Goal: Task Accomplishment & Management: Complete application form

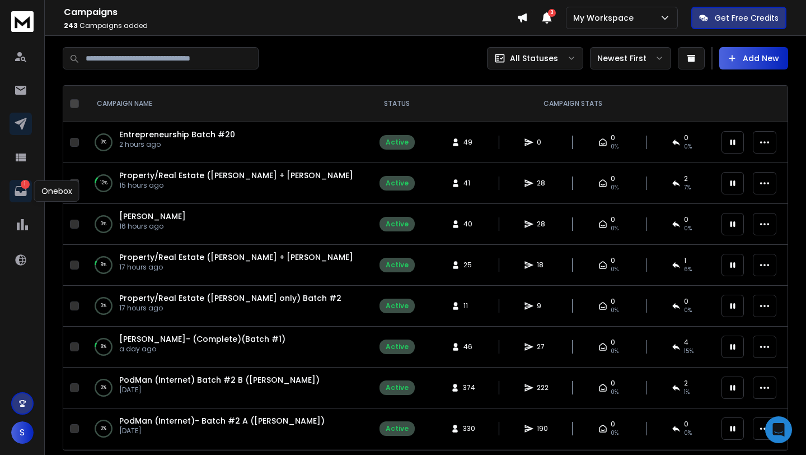
click at [25, 190] on icon at bounding box center [20, 190] width 13 height 13
click at [17, 190] on icon at bounding box center [20, 190] width 13 height 13
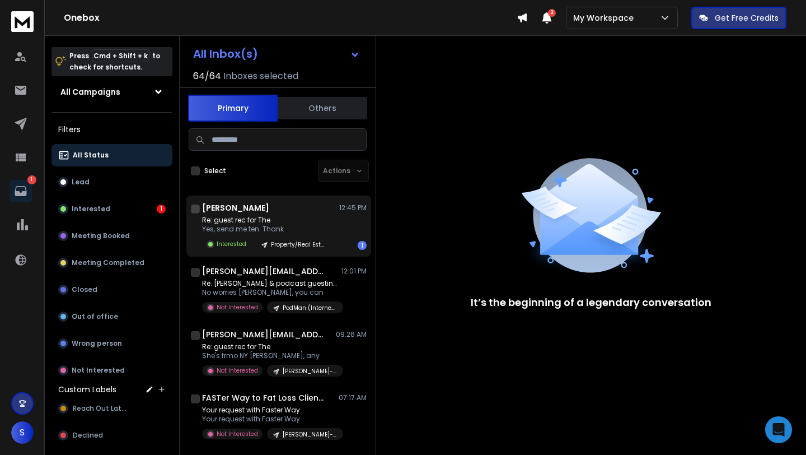
click at [331, 182] on div "Actions" at bounding box center [343, 171] width 51 height 22
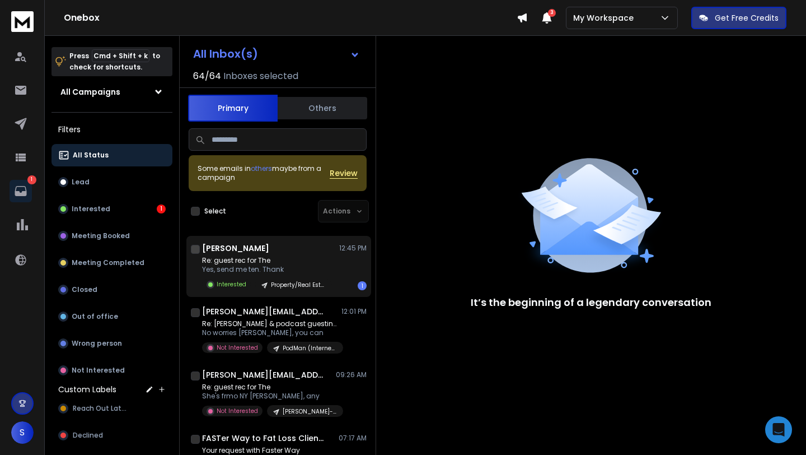
click at [317, 246] on div "[PERSON_NAME] 12:45 PM" at bounding box center [284, 247] width 165 height 11
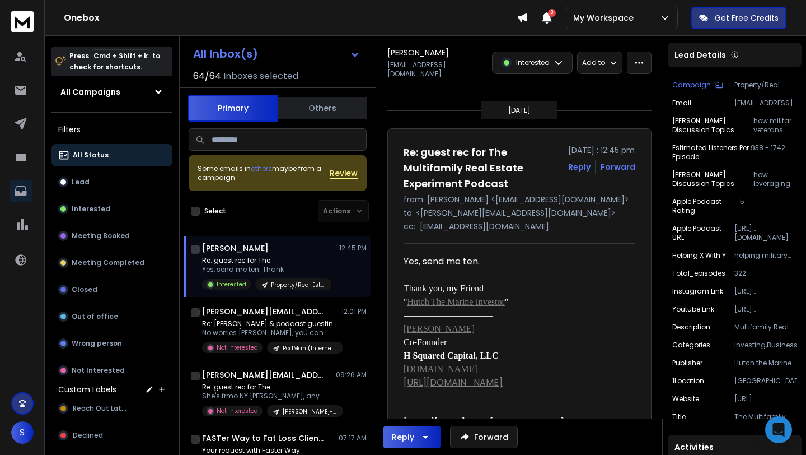
scroll to position [0, 21]
click at [741, 232] on p "[URL][DOMAIN_NAME]" at bounding box center [766, 233] width 63 height 18
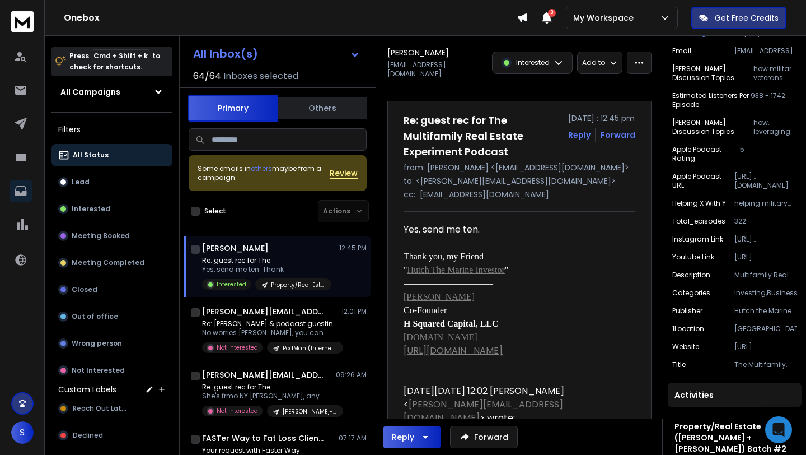
scroll to position [53, 0]
click at [752, 278] on p "Multifamily Real Estate Investing for the Career Professional. [PERSON_NAME] "H…" at bounding box center [766, 274] width 63 height 9
click at [15, 121] on icon at bounding box center [20, 123] width 13 height 13
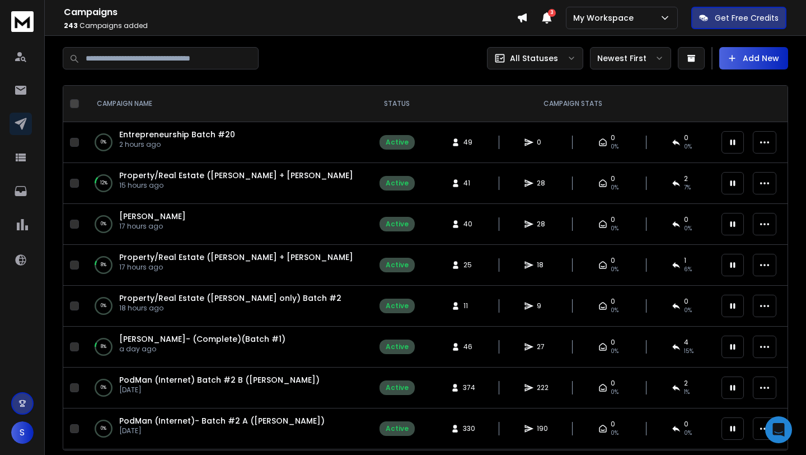
click at [214, 295] on span "Property/Real Estate ([PERSON_NAME] only) Batch #2" at bounding box center [230, 297] width 222 height 11
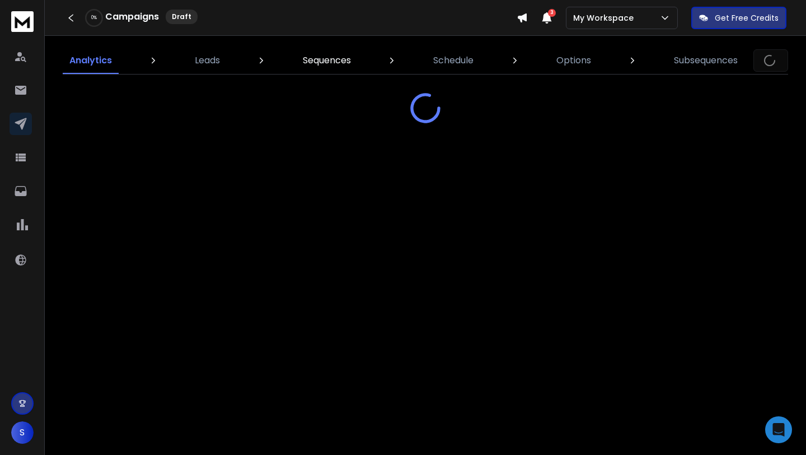
click at [330, 71] on link "Sequences" at bounding box center [327, 60] width 62 height 27
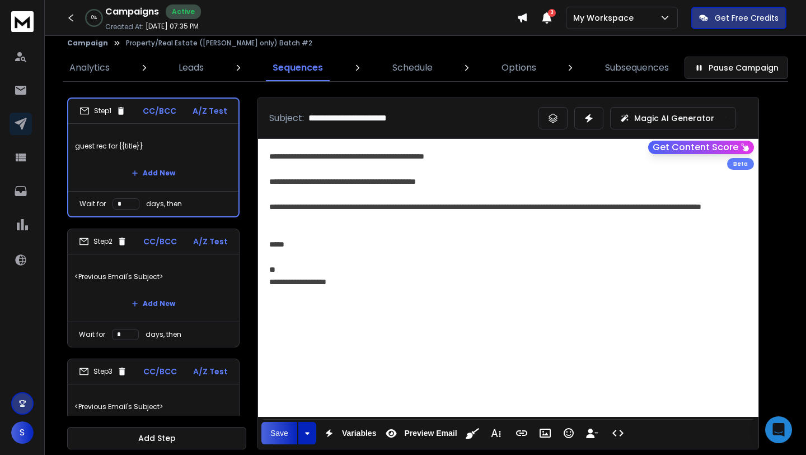
scroll to position [14, 0]
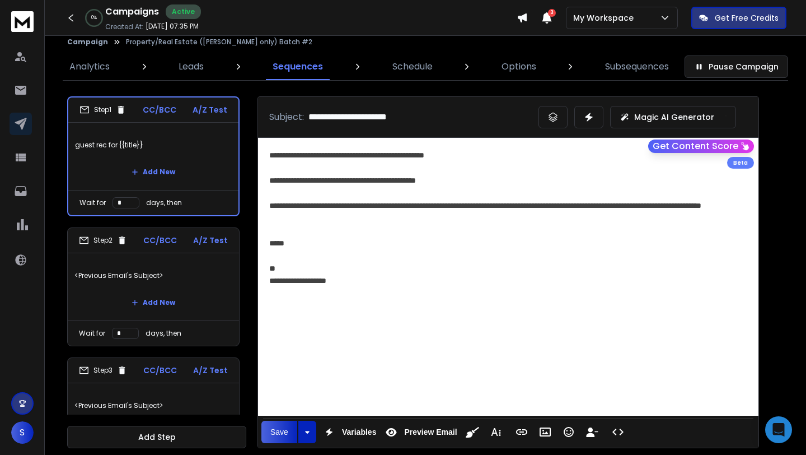
click at [239, 273] on div "Step 1 CC/BCC A/Z Test guest rec for {{title}} Add New Wait for * days, then St…" at bounding box center [156, 255] width 179 height 318
click at [188, 272] on p "<Previous Email's Subject>" at bounding box center [153, 275] width 158 height 31
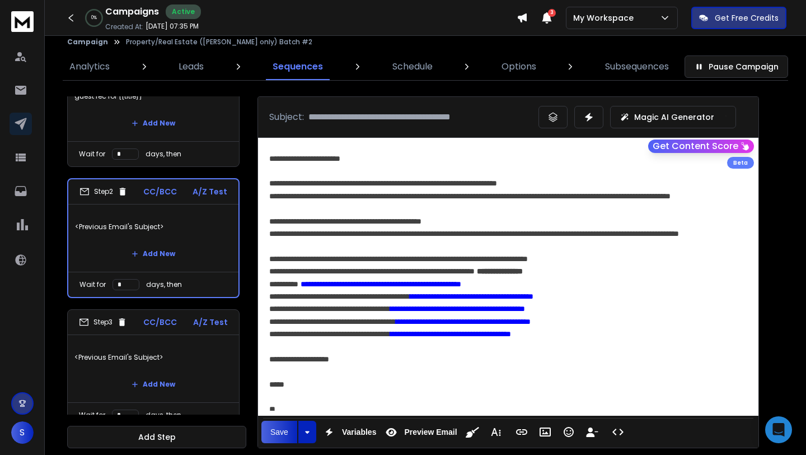
scroll to position [77, 0]
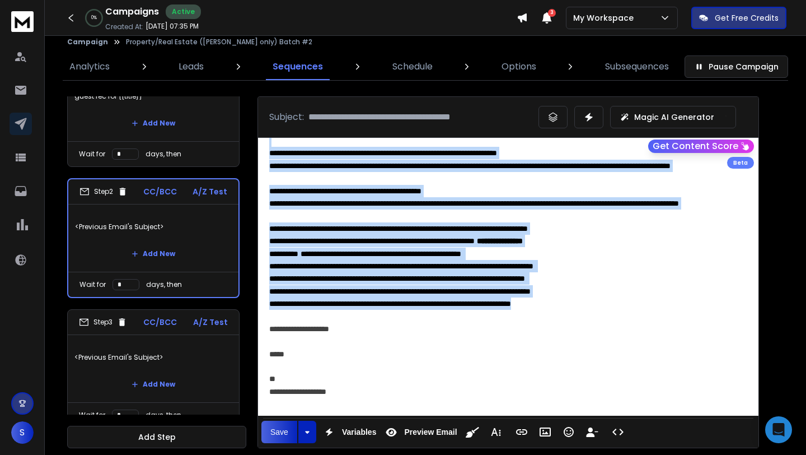
drag, startPoint x: 592, startPoint y: 307, endPoint x: 269, endPoint y: 147, distance: 360.4
click at [269, 146] on div "**********" at bounding box center [508, 274] width 501 height 273
copy div "**********"
click at [298, 186] on div "**********" at bounding box center [508, 191] width 478 height 12
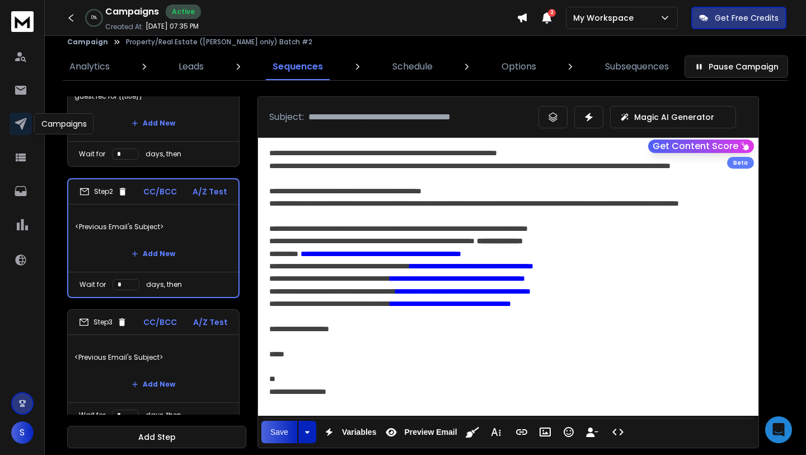
click at [29, 124] on link at bounding box center [21, 124] width 22 height 22
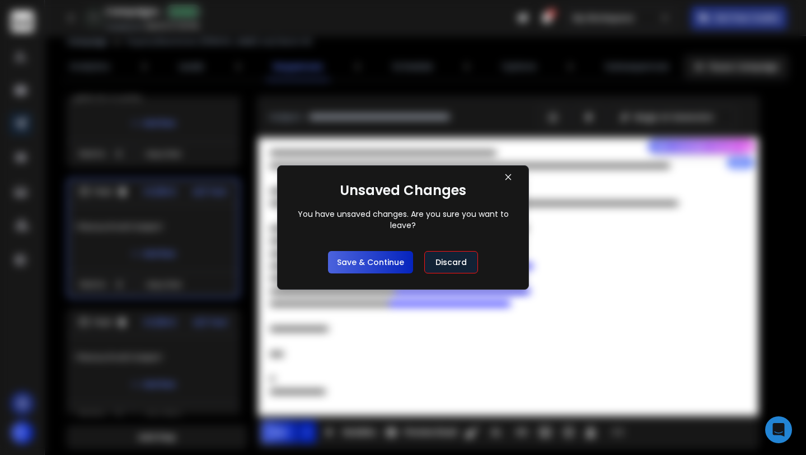
click at [354, 262] on button "Save & Continue" at bounding box center [370, 262] width 85 height 22
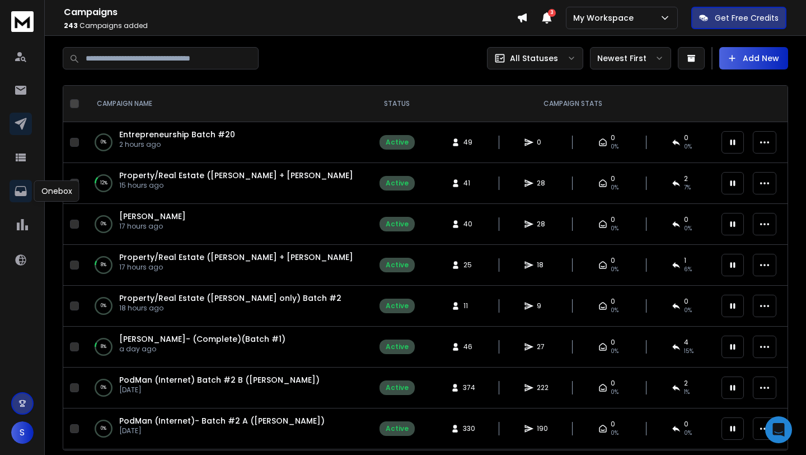
click at [24, 190] on icon at bounding box center [20, 190] width 13 height 13
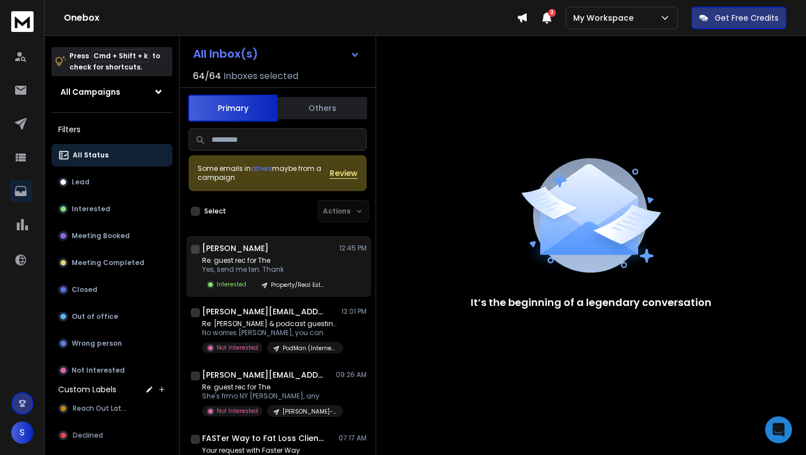
click at [282, 274] on div "Re: guest rec for The Yes, send me ten. Thank Interested Property/Real Estate (…" at bounding box center [266, 273] width 129 height 34
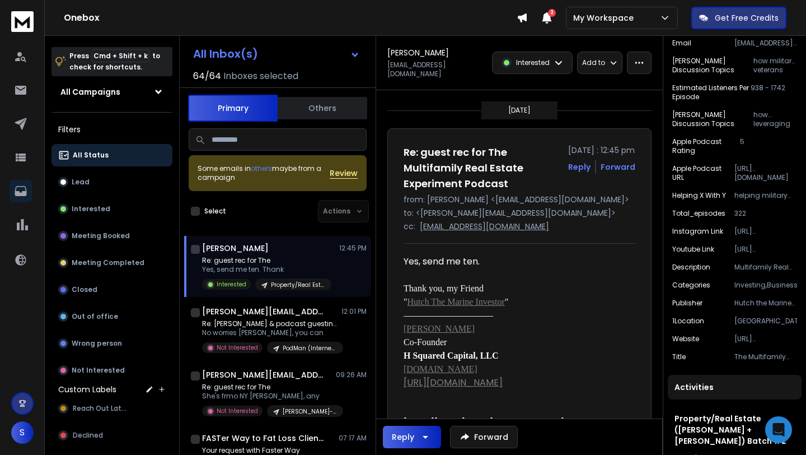
scroll to position [60, 0]
click at [746, 265] on p "Multifamily Real Estate Investing for the Career Professional. [PERSON_NAME] "H…" at bounding box center [766, 266] width 63 height 9
click at [25, 127] on icon at bounding box center [20, 123] width 13 height 13
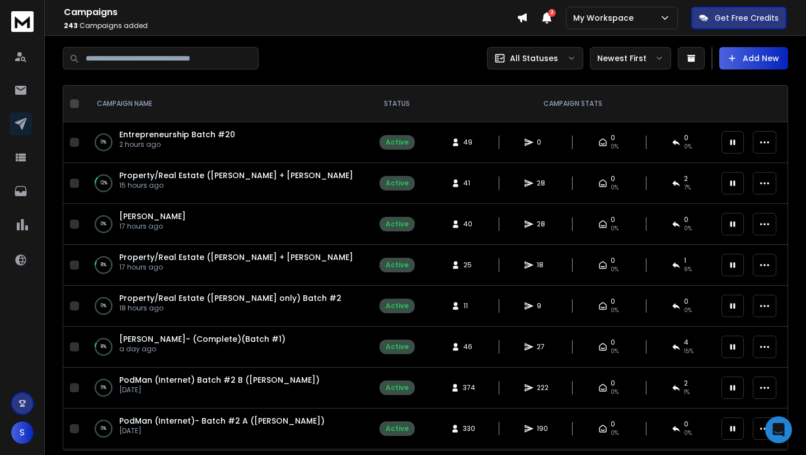
click at [190, 335] on span "[PERSON_NAME]- (Complete)(Batch #1)" at bounding box center [202, 338] width 166 height 11
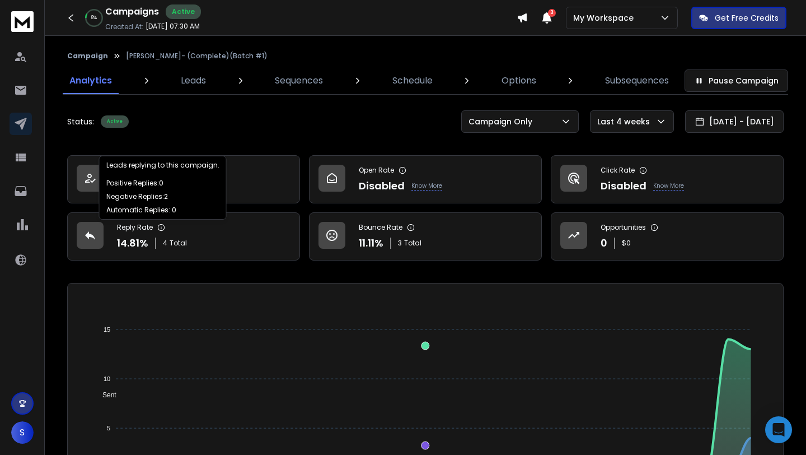
click at [158, 225] on icon at bounding box center [161, 227] width 8 height 8
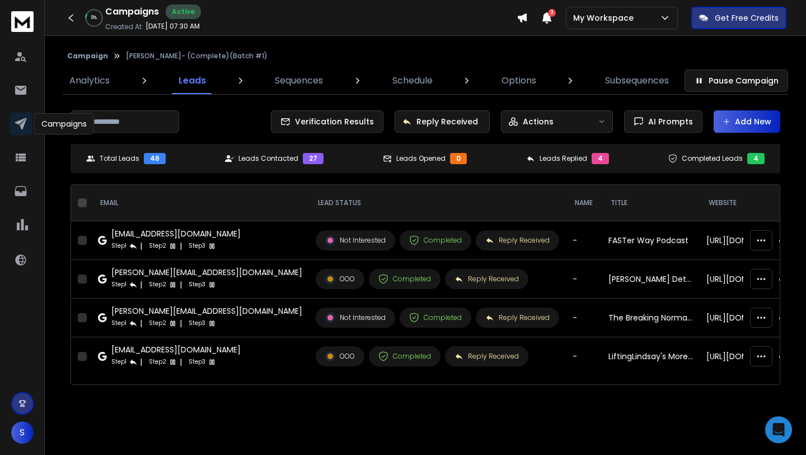
click at [15, 120] on icon at bounding box center [20, 123] width 13 height 13
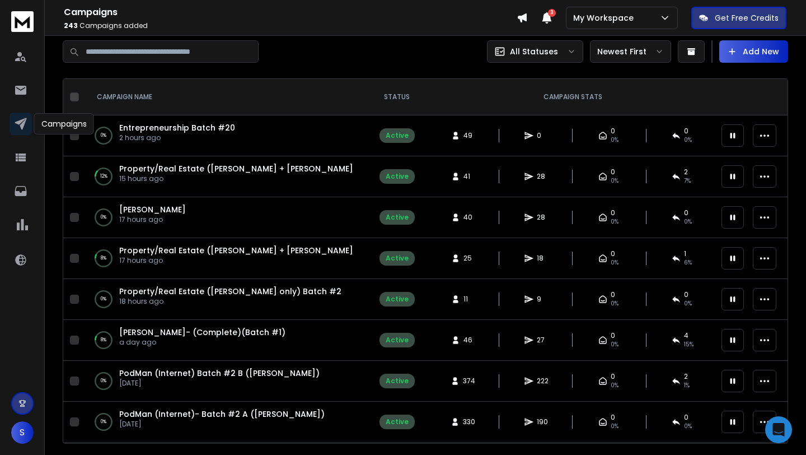
click at [762, 44] on button "Add New" at bounding box center [754, 51] width 69 height 22
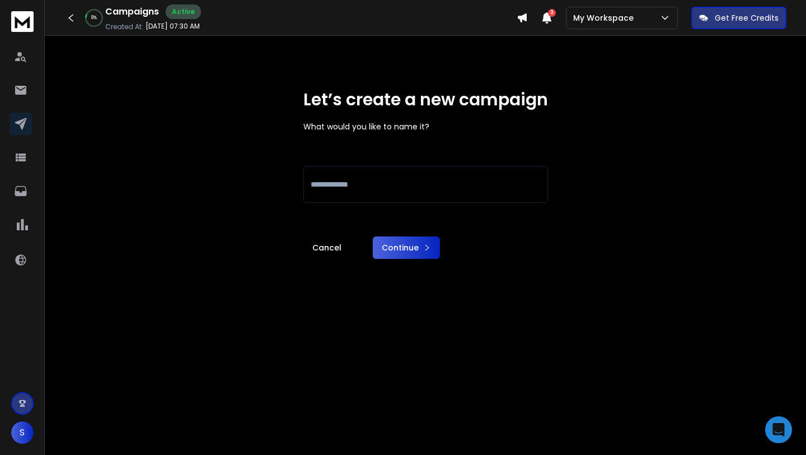
click at [420, 201] on input at bounding box center [426, 184] width 245 height 37
type input "****"
click at [296, 231] on div "Let’s create a new campaign What would you like to name it? **** Cancel Continue" at bounding box center [403, 129] width 806 height 259
click at [400, 239] on button "Continue" at bounding box center [406, 247] width 67 height 22
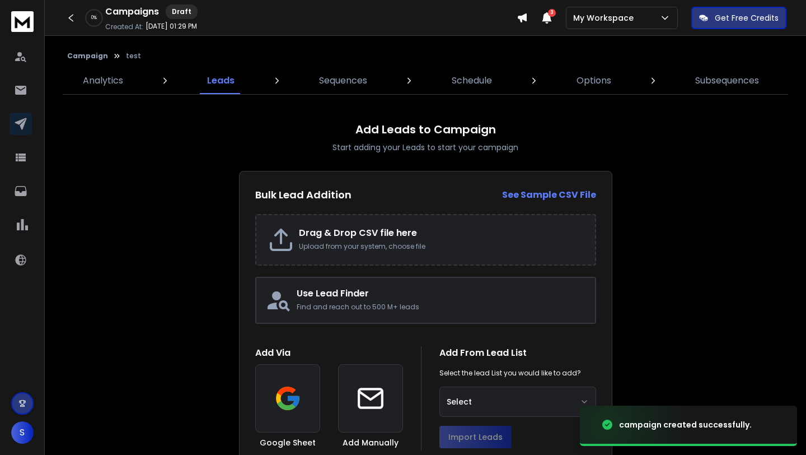
click at [374, 232] on h2 "Drag & Drop CSV file here" at bounding box center [441, 232] width 285 height 13
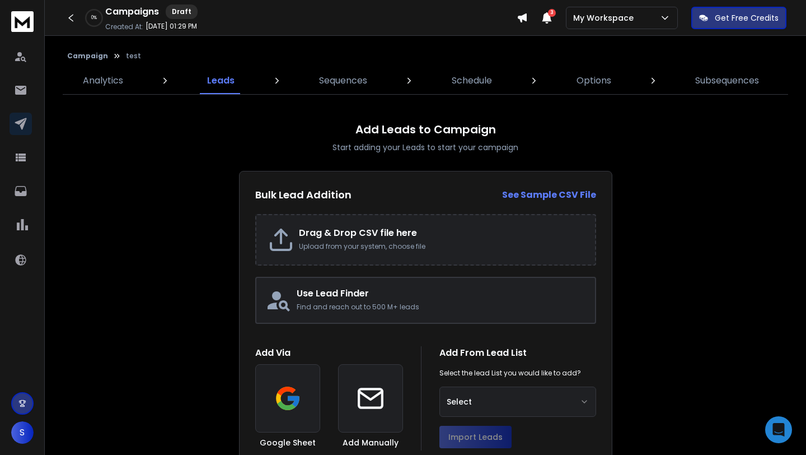
type input "**********"
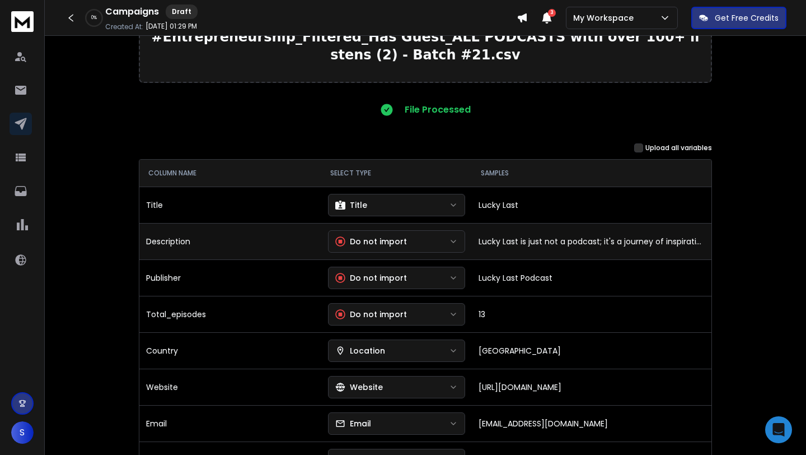
scroll to position [409, 0]
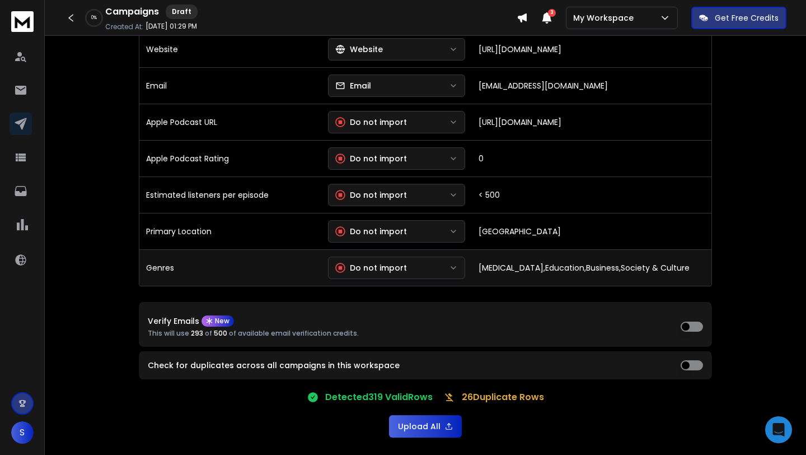
click at [393, 264] on div "Do not import" at bounding box center [371, 267] width 72 height 11
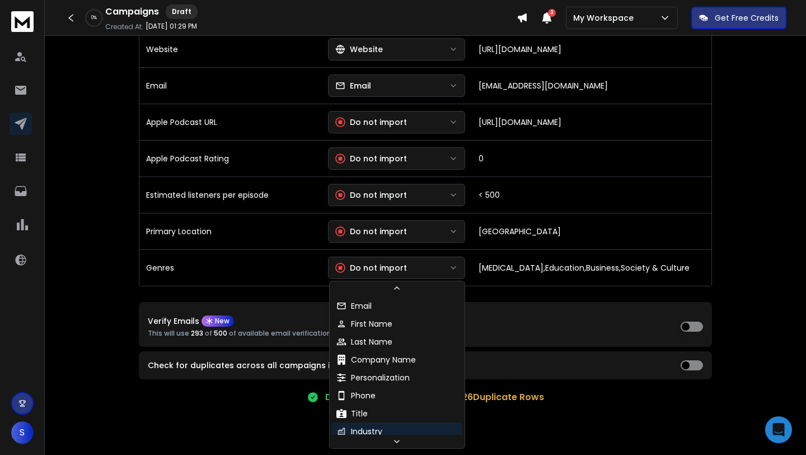
scroll to position [113, 0]
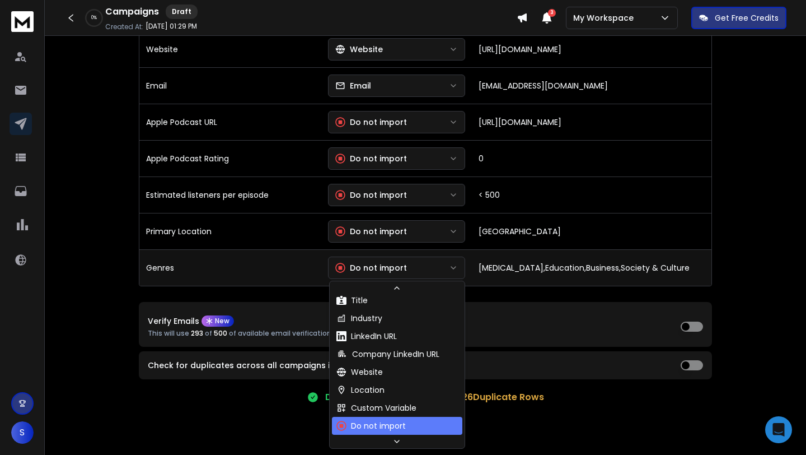
click at [194, 253] on td "Genres" at bounding box center [230, 267] width 182 height 36
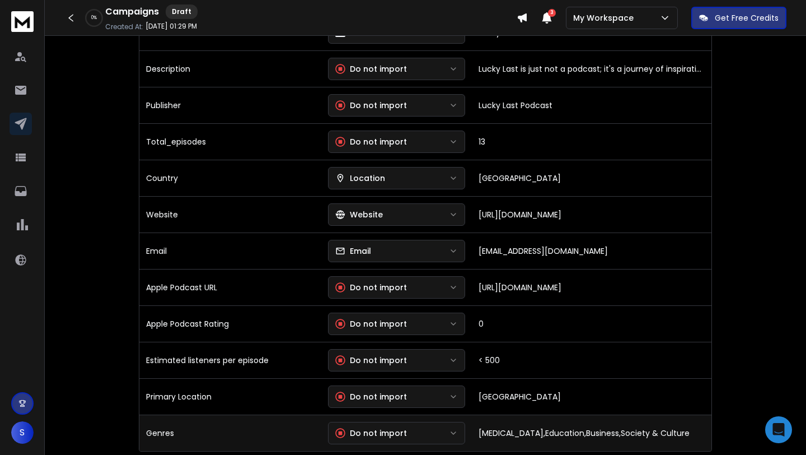
scroll to position [409, 0]
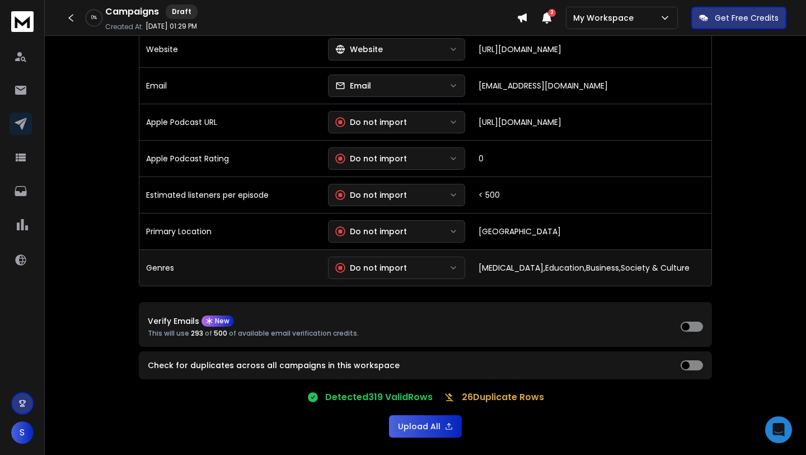
click at [421, 263] on button "Do not import" at bounding box center [397, 267] width 138 height 22
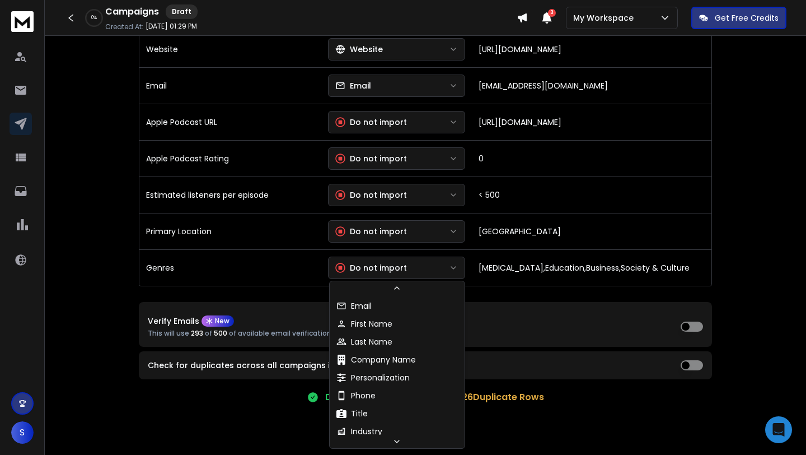
scroll to position [113, 0]
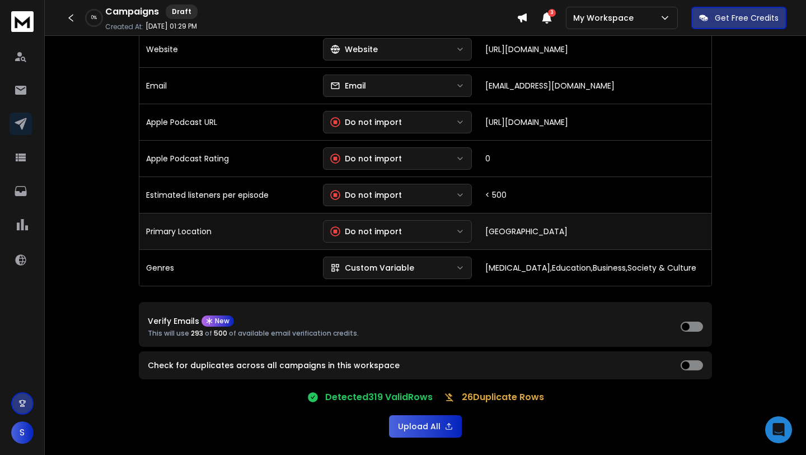
click at [391, 232] on div "Do not import" at bounding box center [366, 231] width 72 height 11
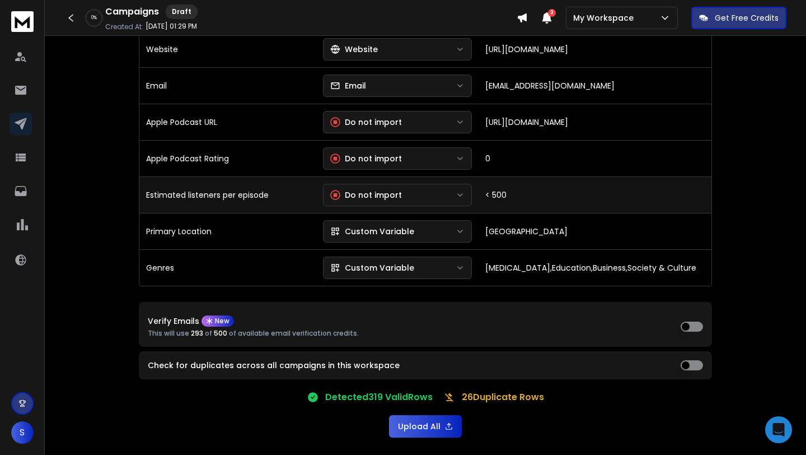
click at [417, 194] on button "Do not import" at bounding box center [398, 195] width 150 height 22
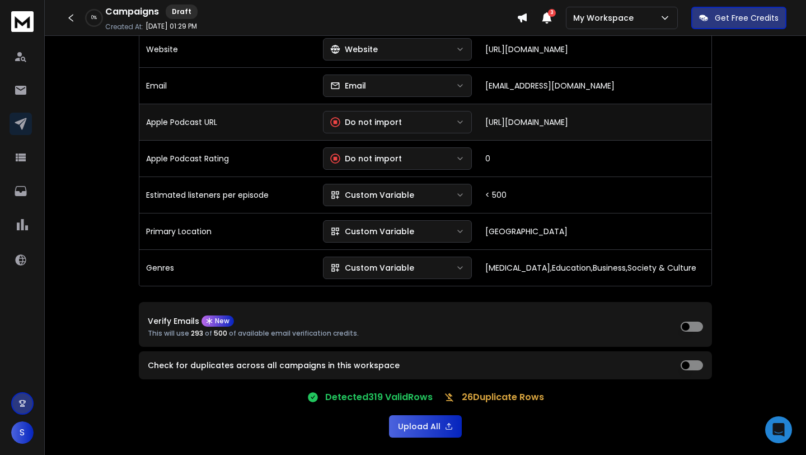
click at [417, 122] on button "Do not import" at bounding box center [398, 122] width 150 height 22
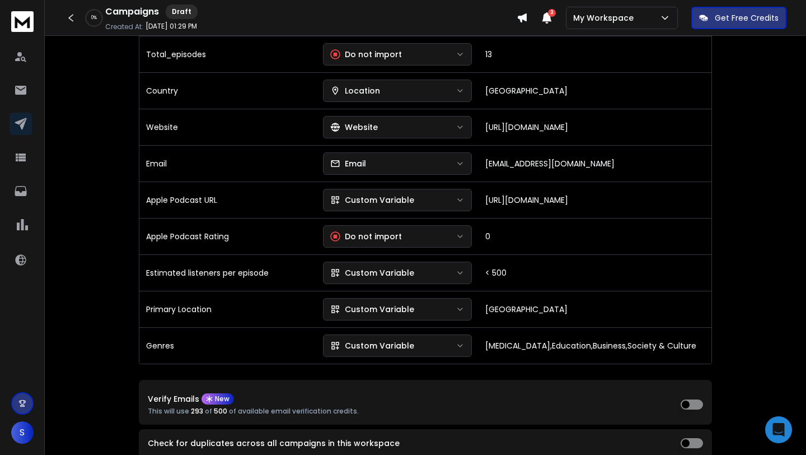
scroll to position [236, 0]
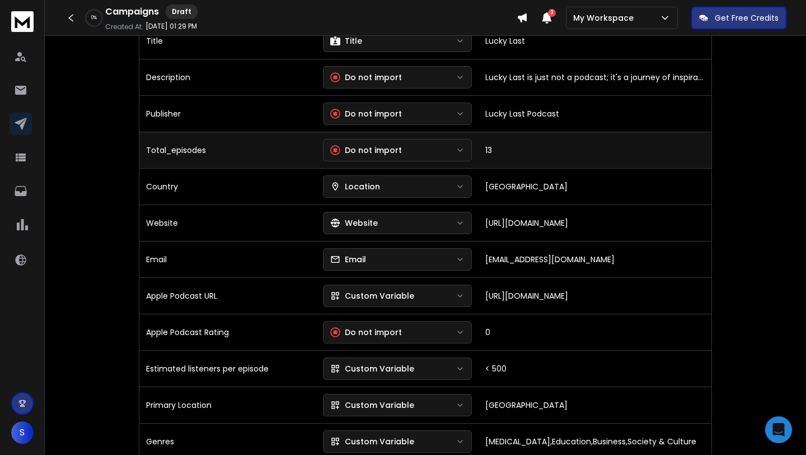
click at [426, 157] on button "Do not import" at bounding box center [398, 150] width 150 height 22
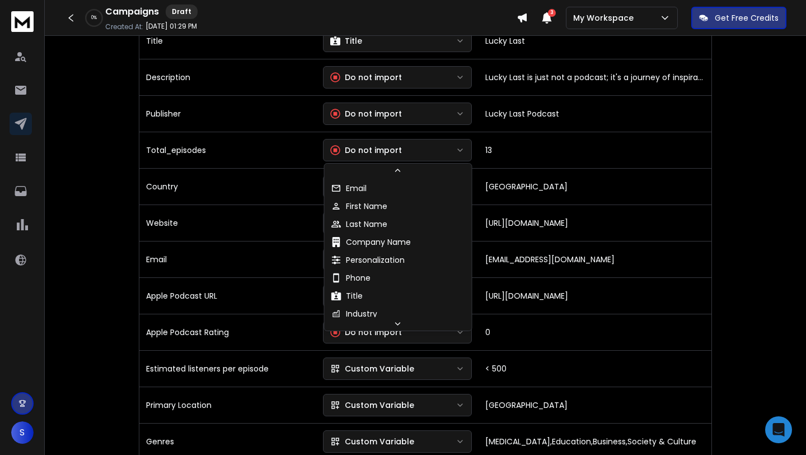
scroll to position [113, 0]
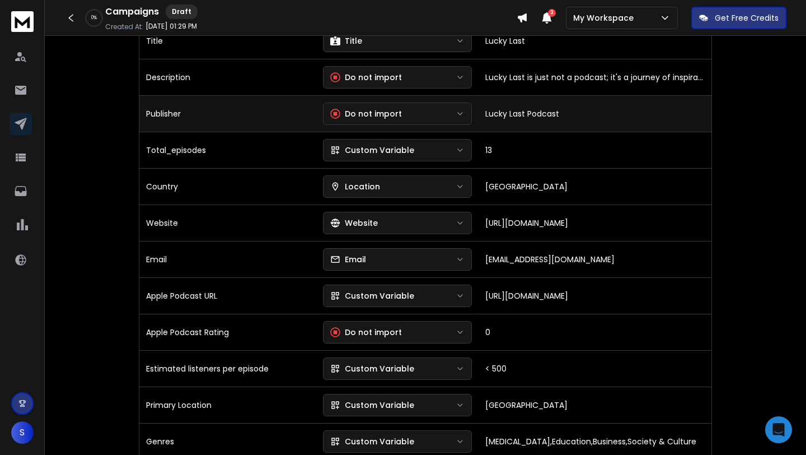
click at [430, 111] on button "Do not import" at bounding box center [398, 113] width 150 height 22
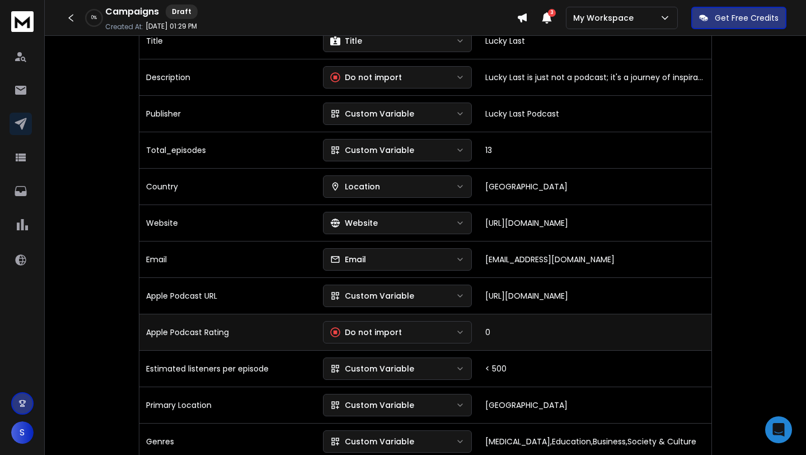
click at [393, 328] on div "Do not import" at bounding box center [366, 331] width 72 height 11
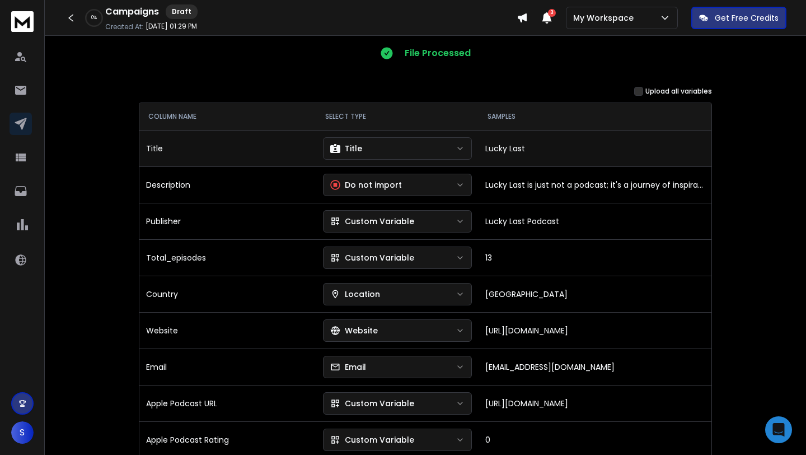
scroll to position [73, 0]
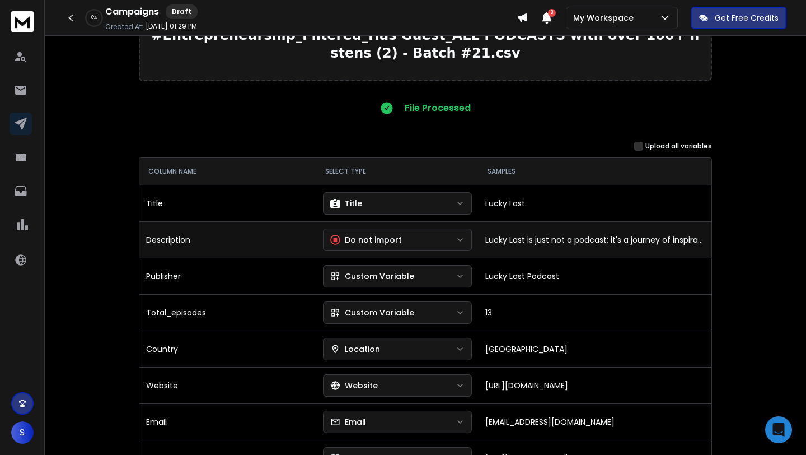
click at [401, 239] on button "Do not import" at bounding box center [398, 239] width 150 height 22
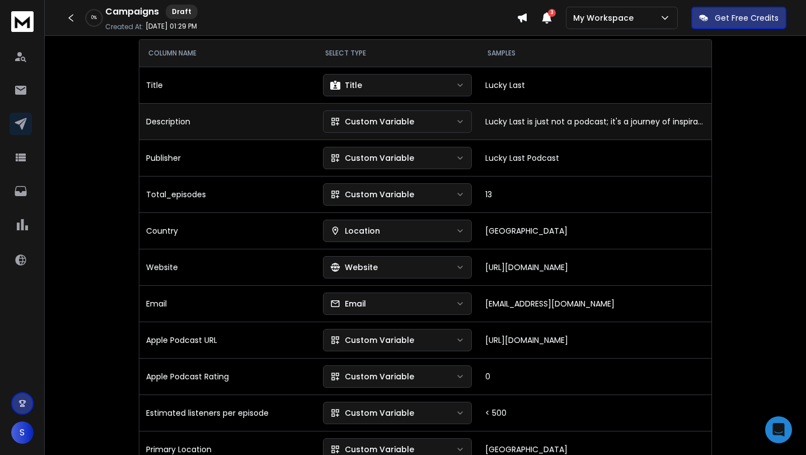
scroll to position [409, 0]
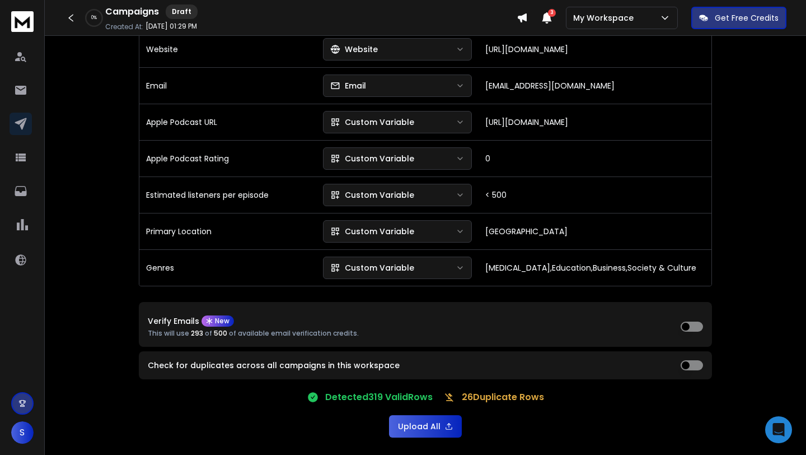
click at [687, 363] on button "Check for duplicates across all campaigns in this workspace" at bounding box center [692, 365] width 22 height 10
click at [434, 425] on button "Upload All" at bounding box center [425, 426] width 73 height 22
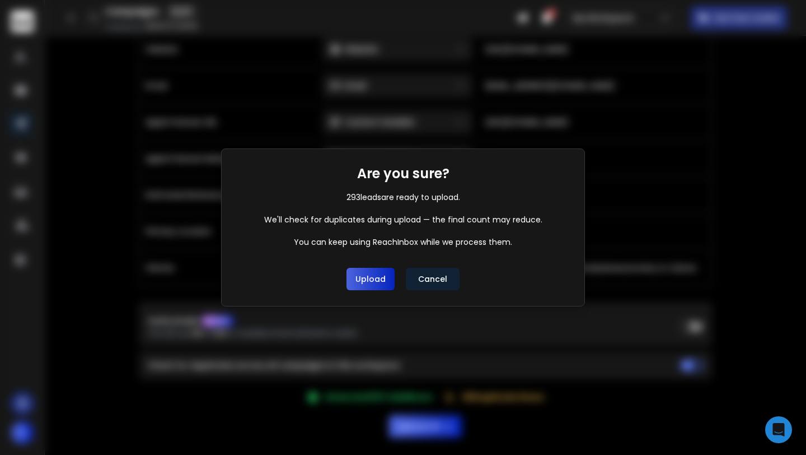
click at [362, 269] on button "Upload" at bounding box center [371, 279] width 48 height 22
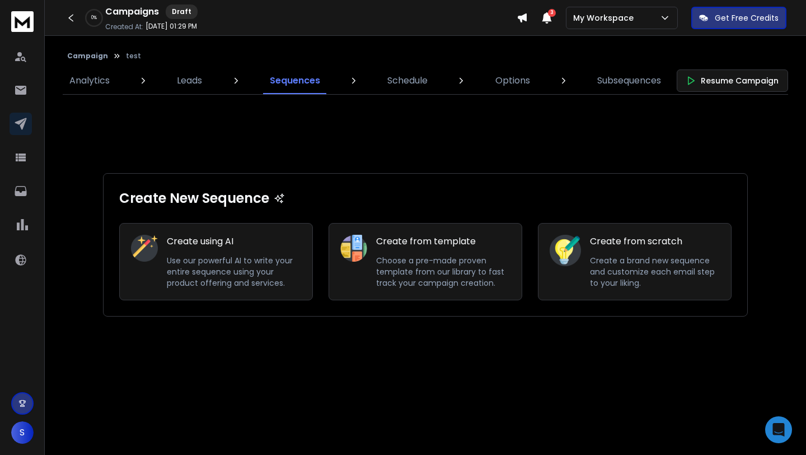
click at [557, 251] on img at bounding box center [565, 250] width 31 height 31
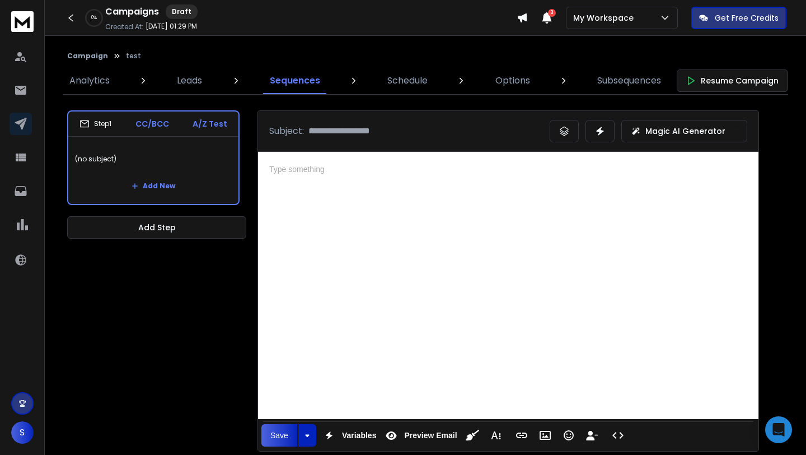
click at [557, 251] on div at bounding box center [508, 285] width 501 height 267
click at [188, 69] on link "Leads" at bounding box center [189, 80] width 39 height 27
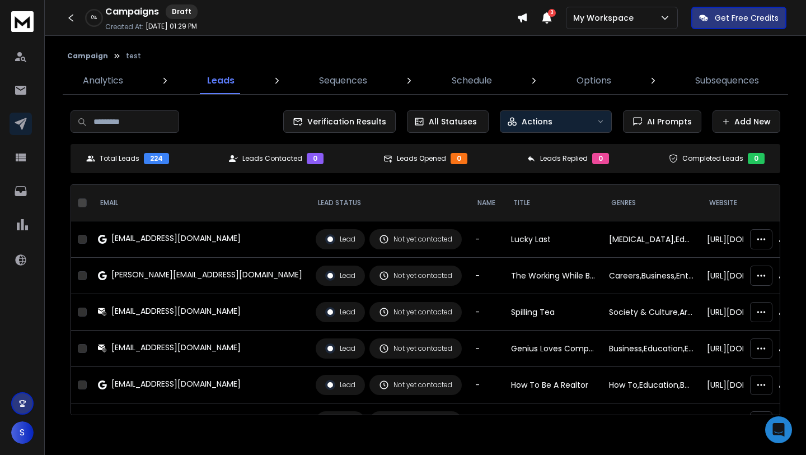
click at [543, 119] on p "Actions" at bounding box center [537, 121] width 31 height 11
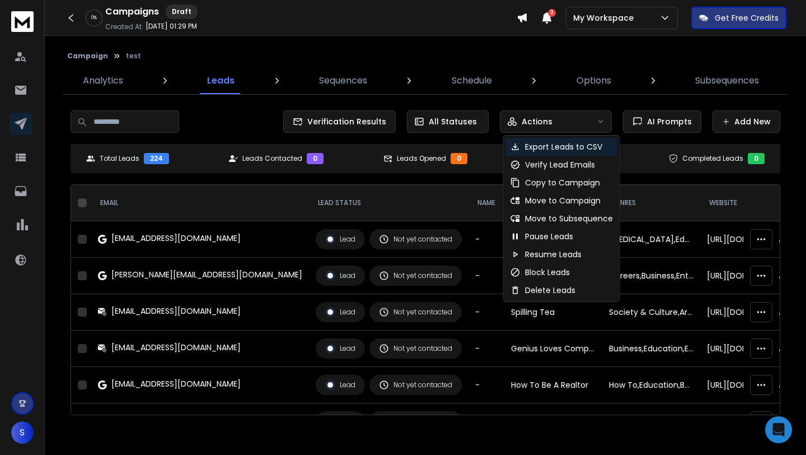
click at [566, 143] on p "Export Leads to CSV" at bounding box center [563, 146] width 77 height 11
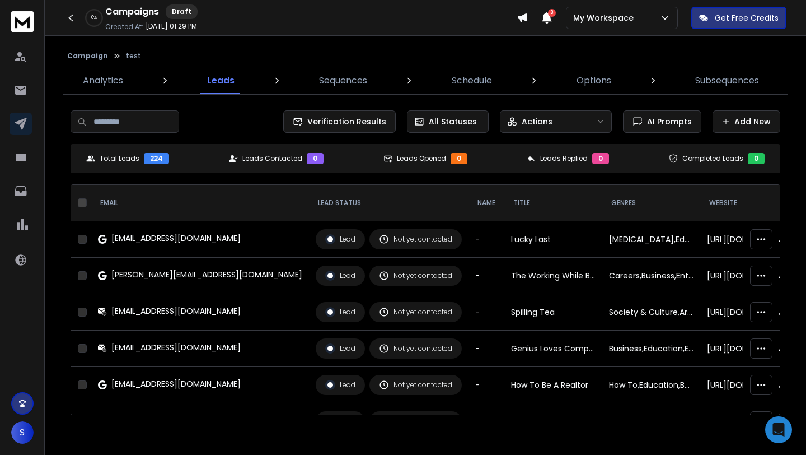
click at [258, 115] on div "Verification Results All Statuses Actions AI Prompts Add New" at bounding box center [426, 121] width 710 height 22
click at [422, 29] on div "0 % Campaigns Draft Created At: [DATE] 01:29 PM 3 My Workspace Get Free Credits" at bounding box center [403, 18] width 806 height 36
